Goal: Task Accomplishment & Management: Manage account settings

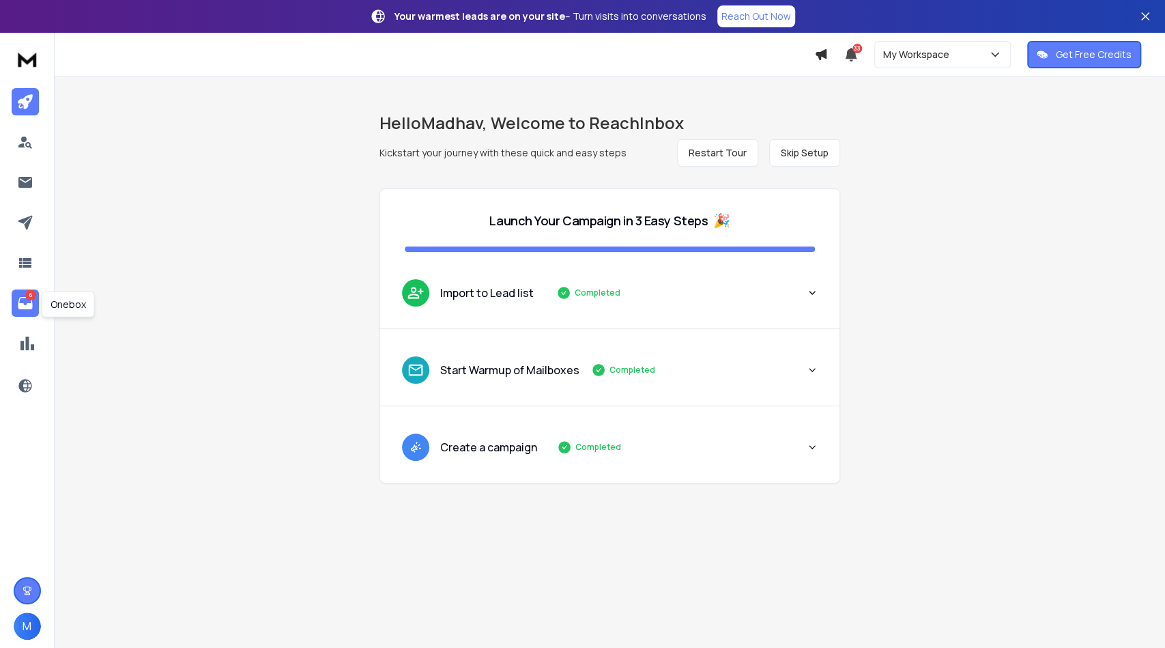
click at [26, 303] on icon at bounding box center [25, 303] width 16 height 16
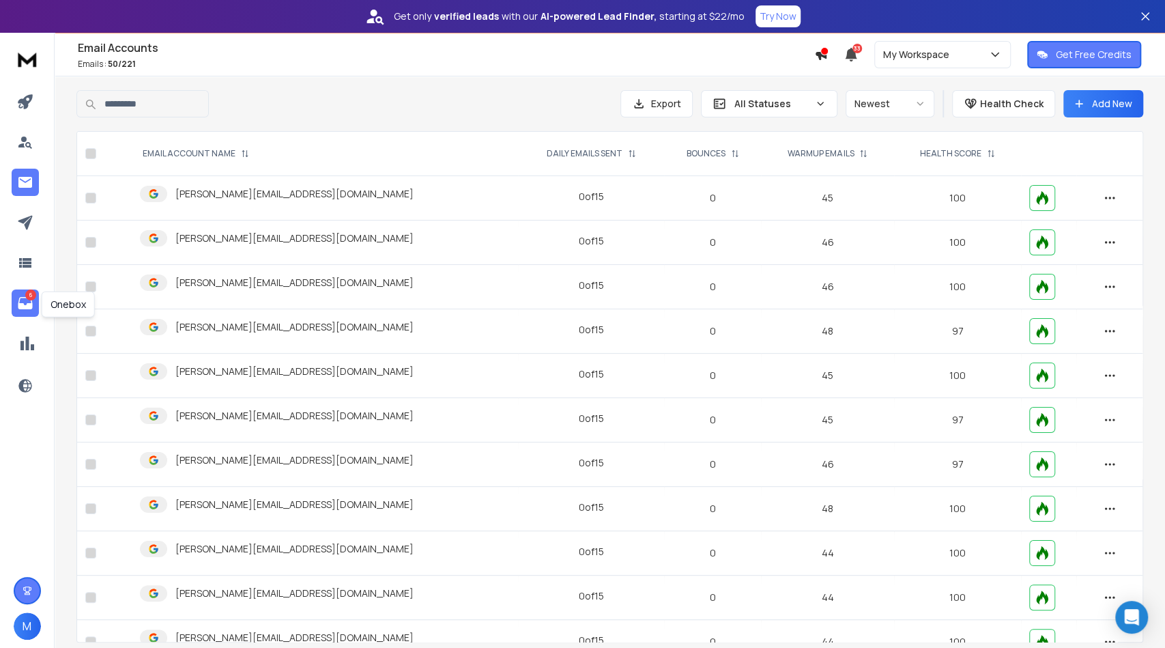
click at [34, 302] on link "6" at bounding box center [25, 302] width 27 height 27
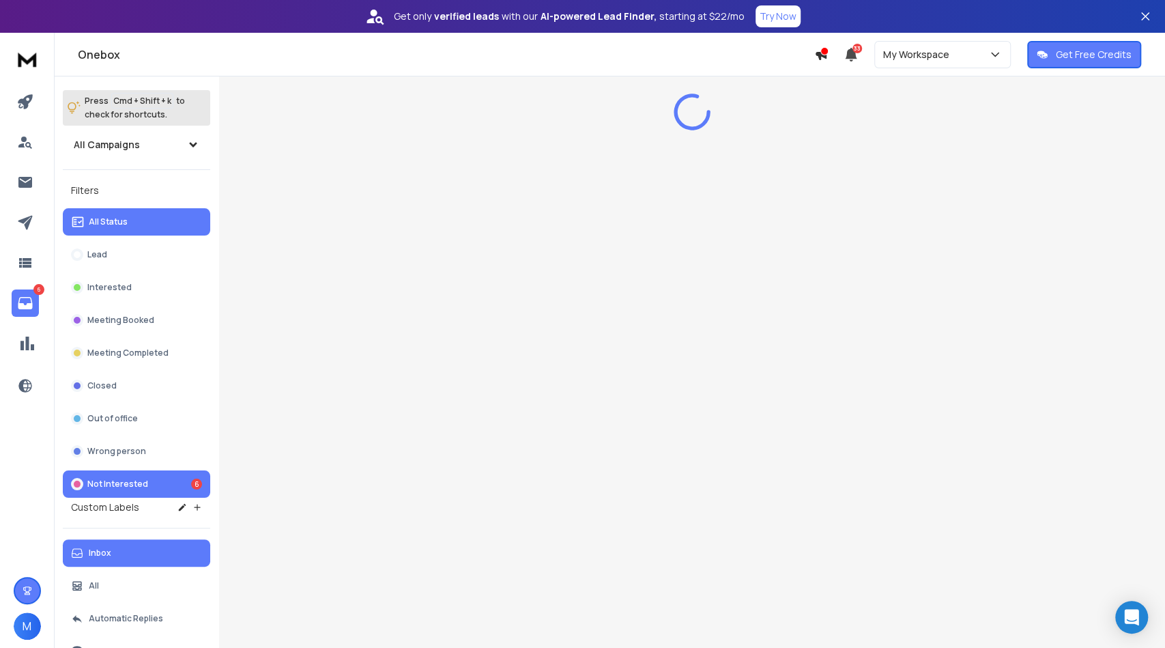
click at [148, 481] on button "Not Interested 6" at bounding box center [136, 483] width 147 height 27
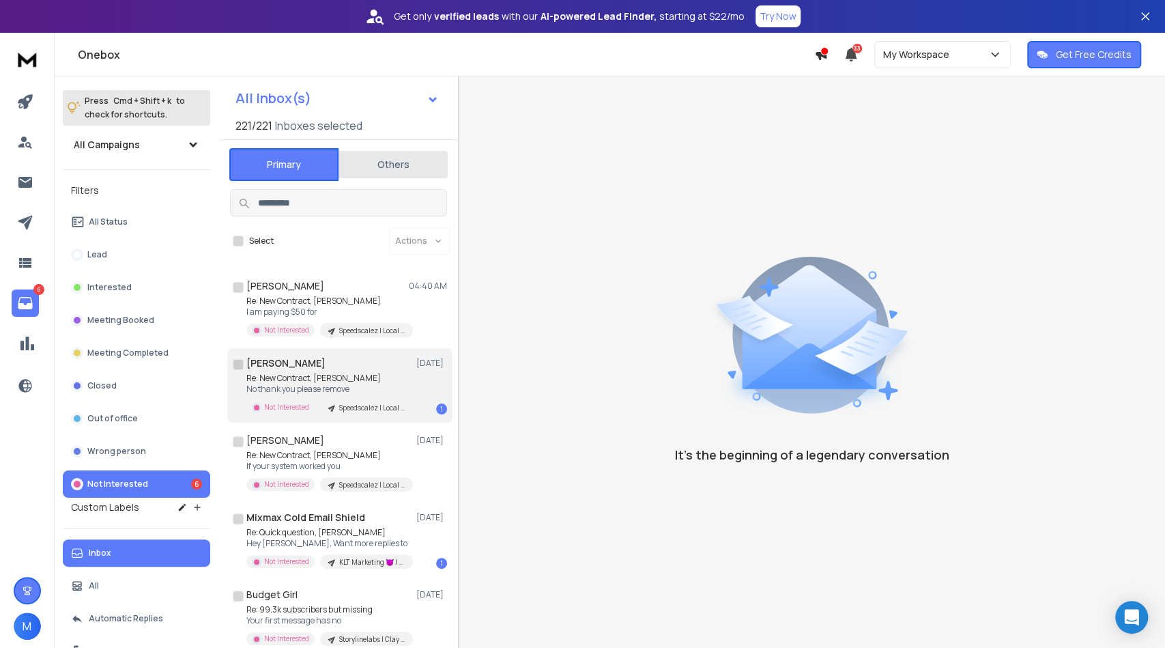
click at [389, 382] on p "Re: New Contract, Karina" at bounding box center [328, 378] width 164 height 11
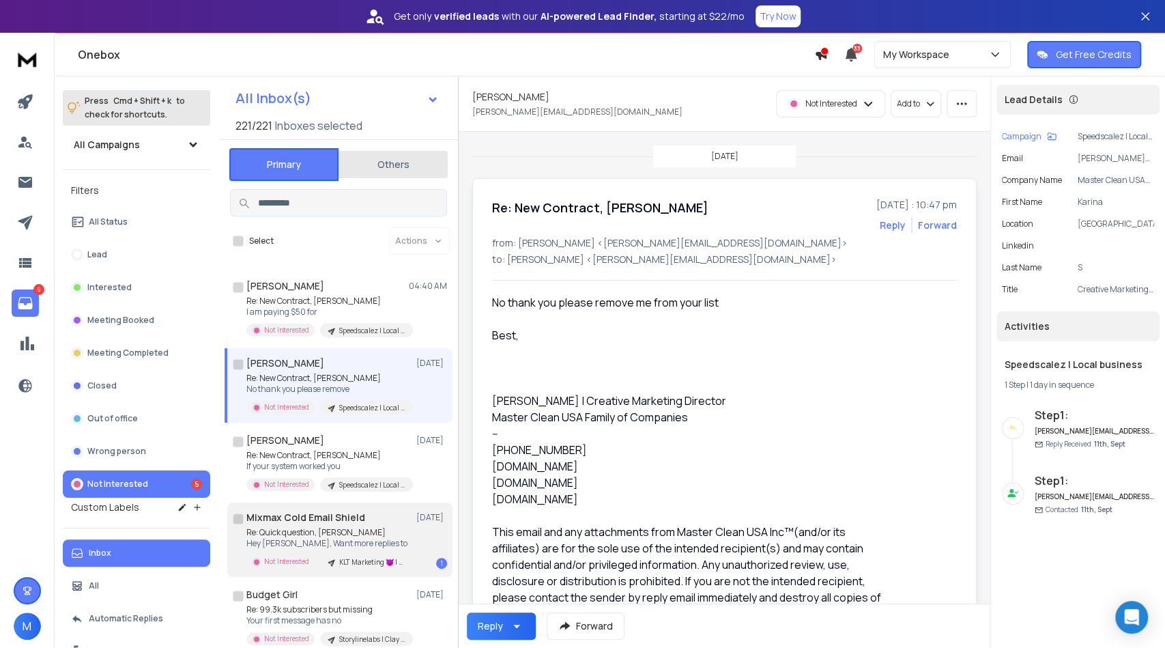
click at [356, 506] on div "Mixmax Cold Email Shield 01 Sep Re: Quick question, Michael Hey Josh, Want more…" at bounding box center [339, 540] width 225 height 74
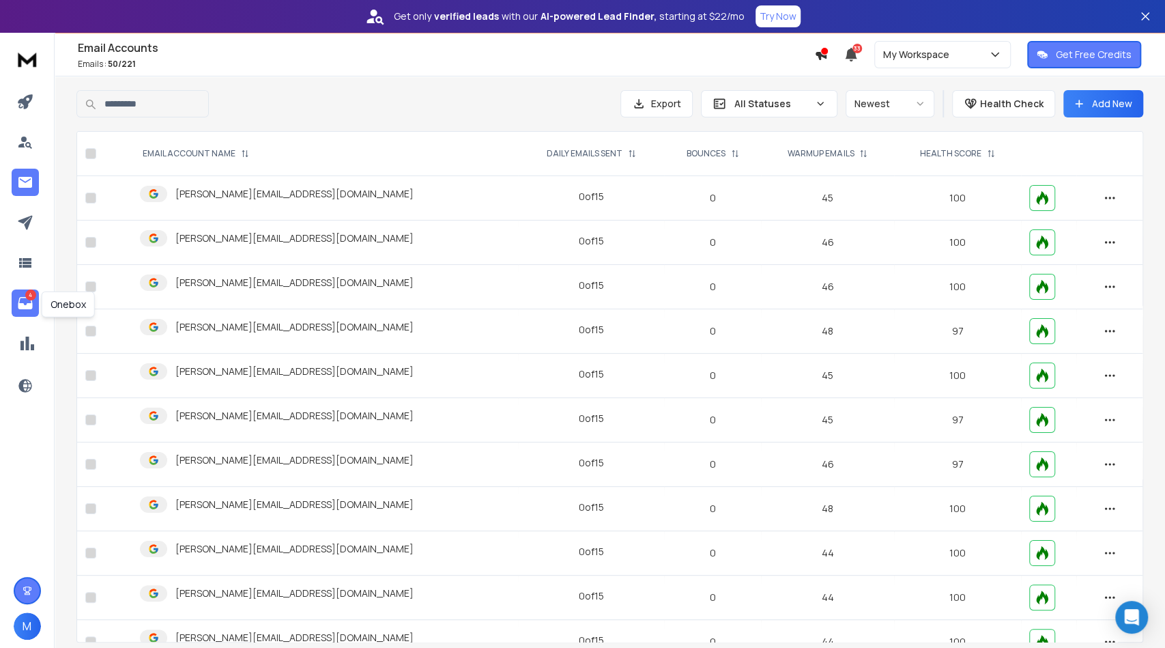
click at [16, 305] on link "4" at bounding box center [25, 302] width 27 height 27
click at [58, 300] on div "Export All Statuses Newest Health Check Add New EMAIL ACCOUNT NAME DAILY EMAILS…" at bounding box center [610, 366] width 1111 height 580
click at [23, 300] on icon at bounding box center [25, 303] width 16 height 16
